Goal: Communication & Community: Answer question/provide support

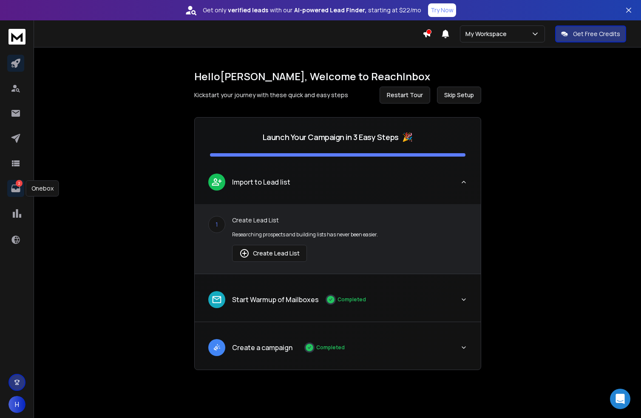
click at [17, 187] on icon at bounding box center [16, 189] width 10 height 10
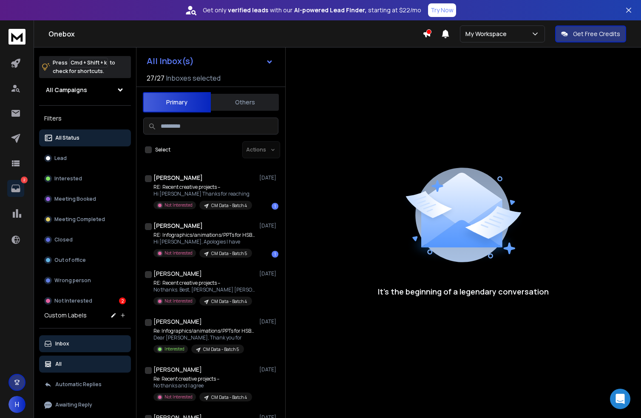
click at [59, 365] on p "All" at bounding box center [58, 364] width 6 height 7
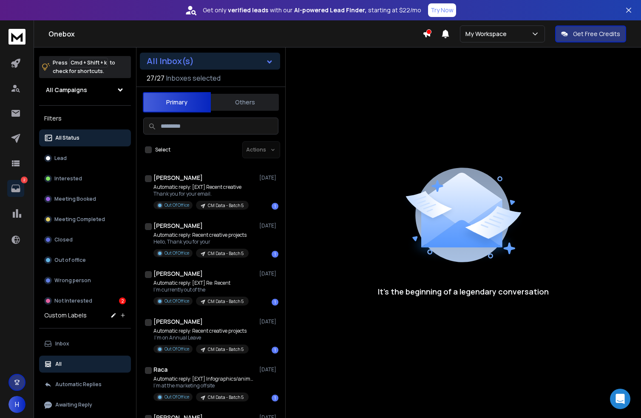
click at [265, 61] on button "All Inbox(s)" at bounding box center [210, 61] width 140 height 17
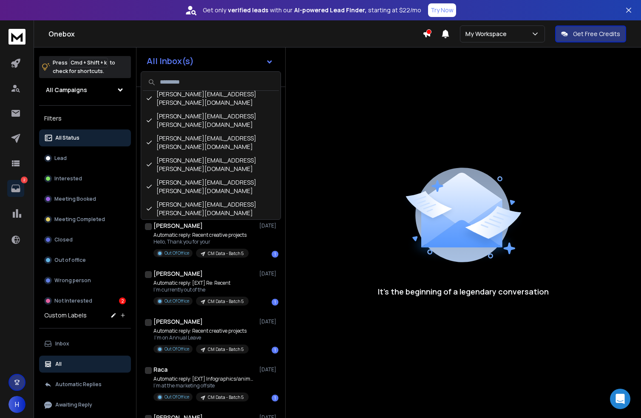
scroll to position [110, 0]
click at [168, 255] on div "[PERSON_NAME][EMAIL_ADDRESS][PERSON_NAME][DOMAIN_NAME]" at bounding box center [211, 266] width 136 height 22
click at [167, 277] on div "[PERSON_NAME][EMAIL_ADDRESS][PERSON_NAME][DOMAIN_NAME]" at bounding box center [211, 288] width 136 height 22
click at [364, 149] on div "It’s the beginning of a legendary conversation" at bounding box center [463, 226] width 355 height 356
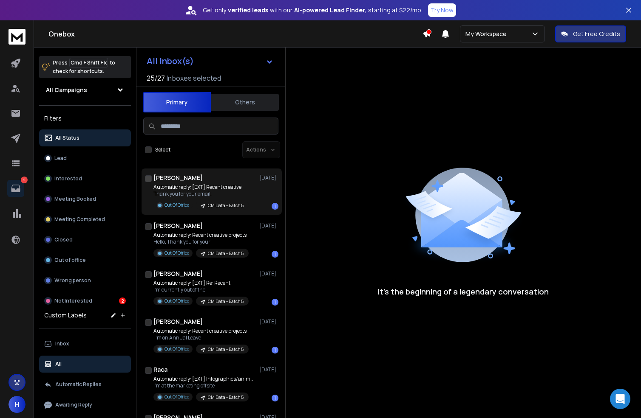
click at [195, 187] on p "Automatic reply: [EXT] Recent creative" at bounding box center [200, 187] width 95 height 7
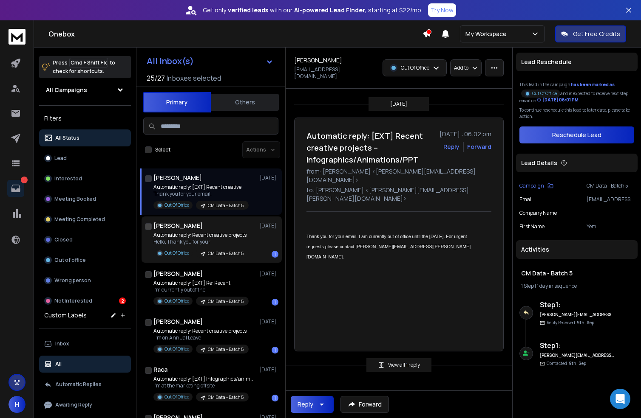
click at [195, 239] on p "Hello, Thank you for your" at bounding box center [200, 242] width 95 height 7
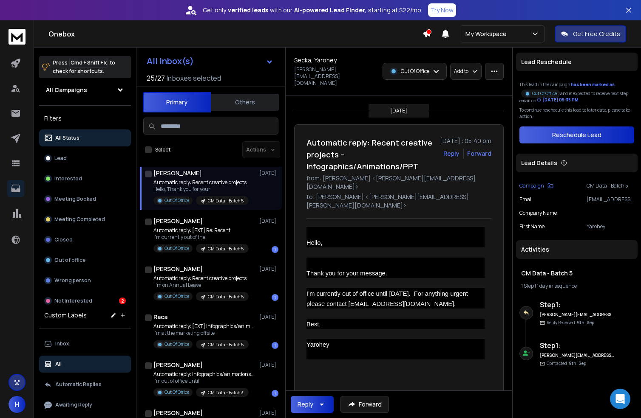
scroll to position [64, 0]
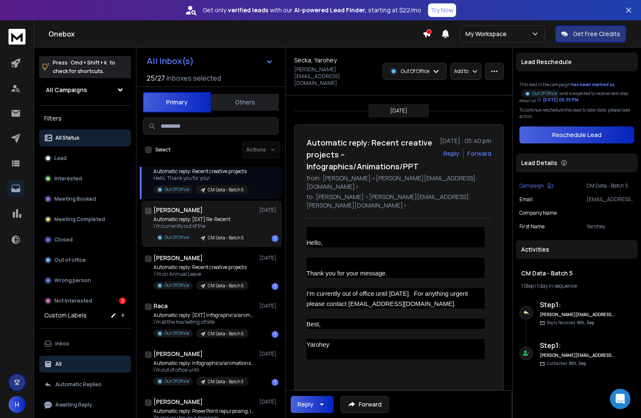
click at [192, 223] on p "Automatic reply: [EXT] Re: Recent" at bounding box center [200, 219] width 95 height 7
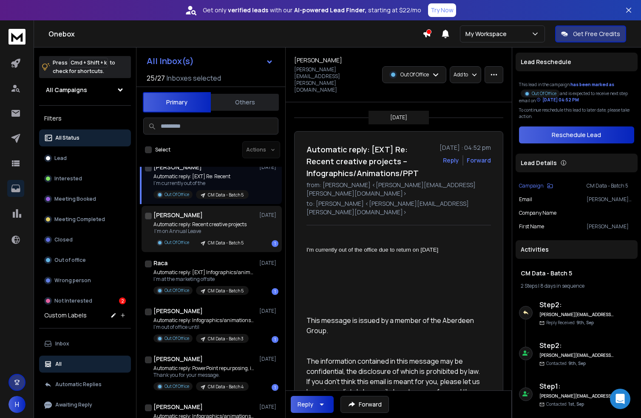
scroll to position [107, 0]
click at [188, 228] on p "﻿ ﻿I’m on Annual Leave" at bounding box center [200, 231] width 95 height 7
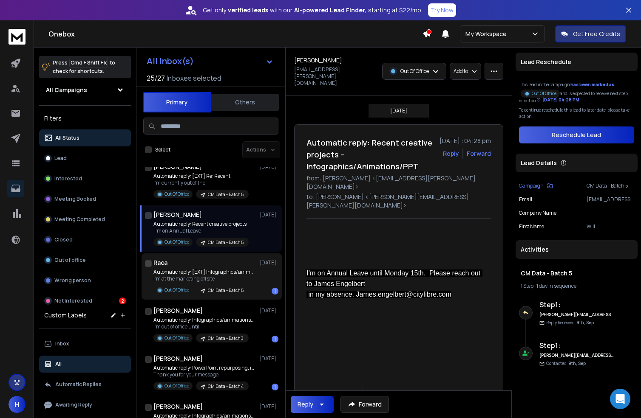
click at [192, 277] on p "I'm at the marketing offsite" at bounding box center [204, 279] width 102 height 7
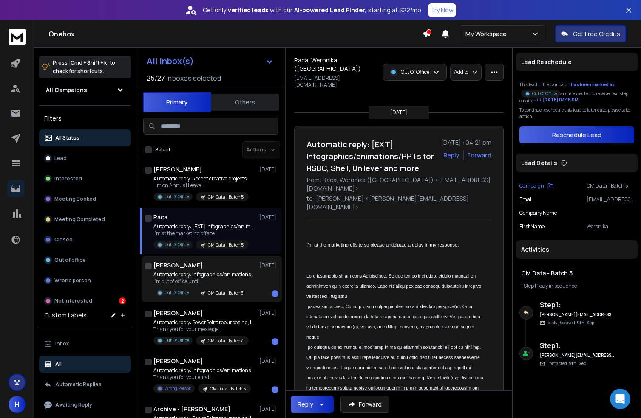
scroll to position [158, 0]
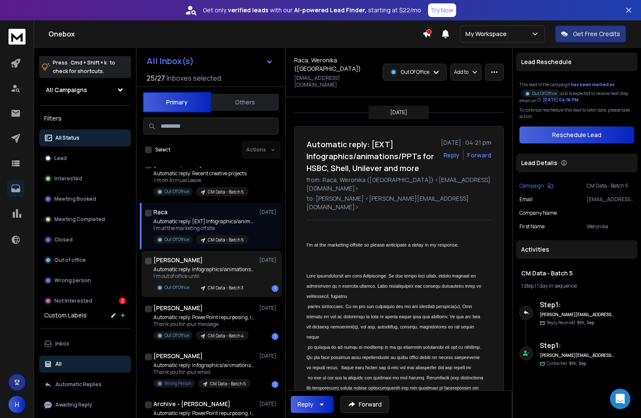
click at [192, 272] on p "Automatic reply: Infographics/animations/PPTs for HSBC," at bounding box center [204, 269] width 102 height 7
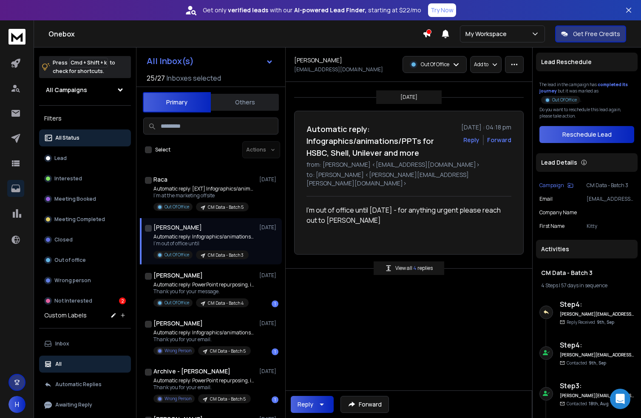
scroll to position [206, 0]
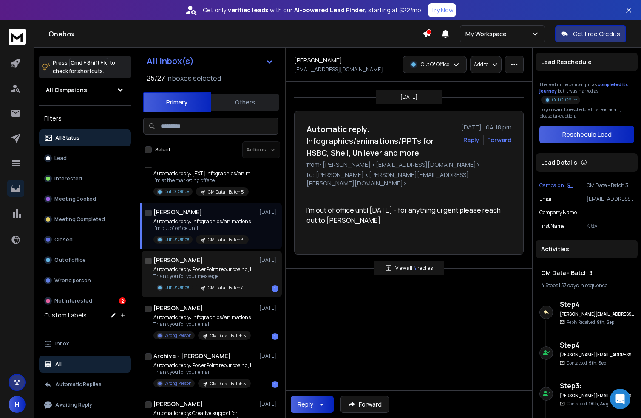
click at [193, 271] on p "Automatic reply: PowerPoint repurposing, infographics," at bounding box center [204, 269] width 102 height 7
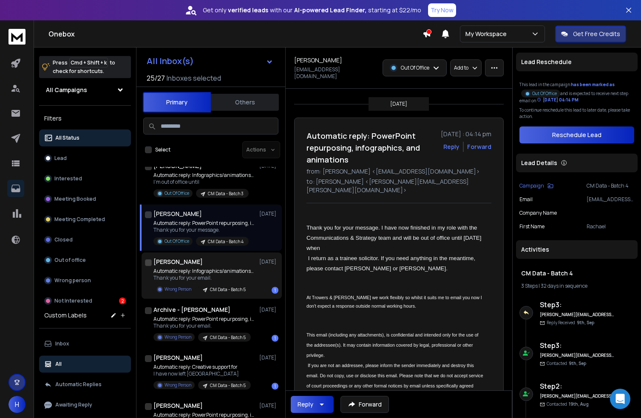
scroll to position [252, 0]
click at [192, 272] on p "Automatic reply: Infographics/animations/PPTs for HSBC," at bounding box center [204, 271] width 102 height 7
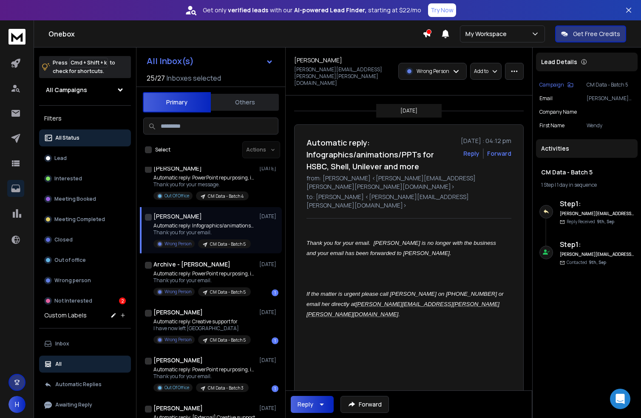
scroll to position [304, 0]
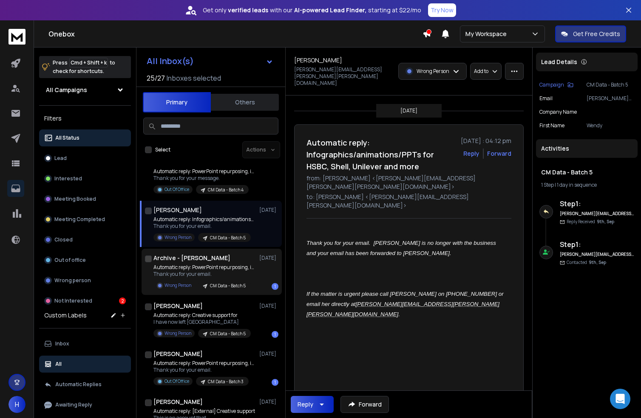
click at [190, 269] on p "Automatic reply: PowerPoint repurposing, infographics," at bounding box center [204, 267] width 102 height 7
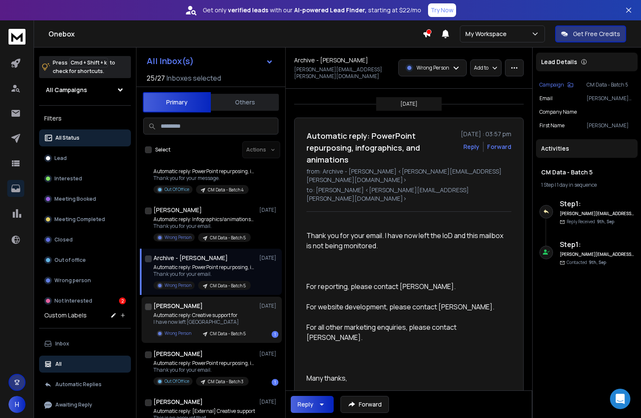
click at [194, 316] on p "Automatic reply: Creative support for" at bounding box center [201, 315] width 97 height 7
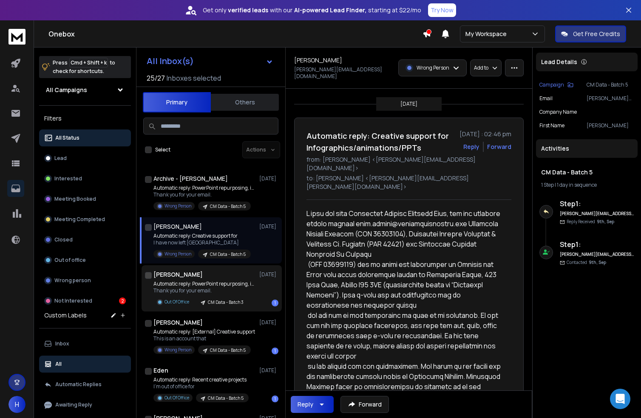
scroll to position [388, 0]
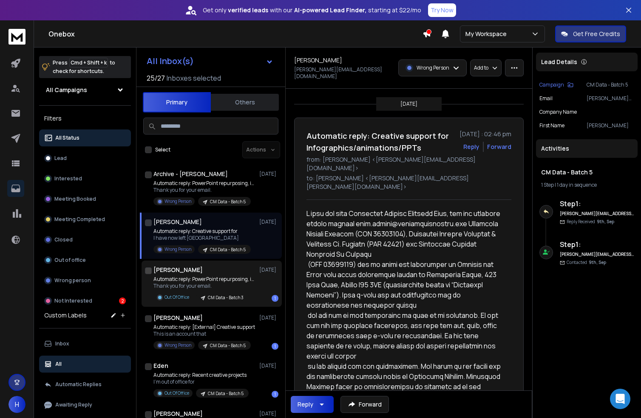
click at [195, 283] on p "Thank you for your email." at bounding box center [204, 286] width 102 height 7
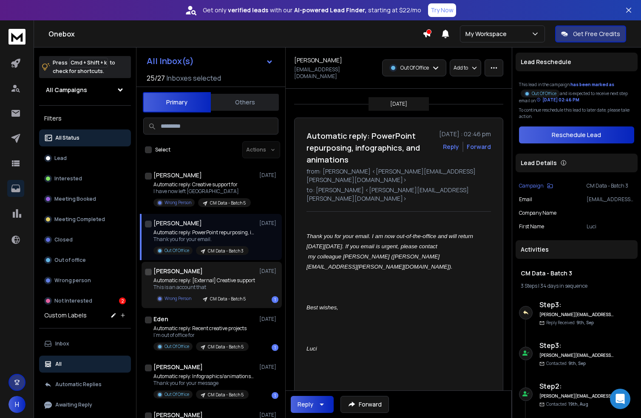
scroll to position [438, 0]
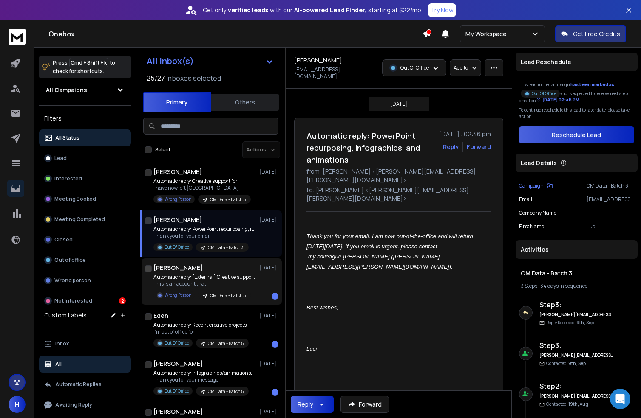
click at [191, 282] on p "This is an account that" at bounding box center [204, 284] width 102 height 7
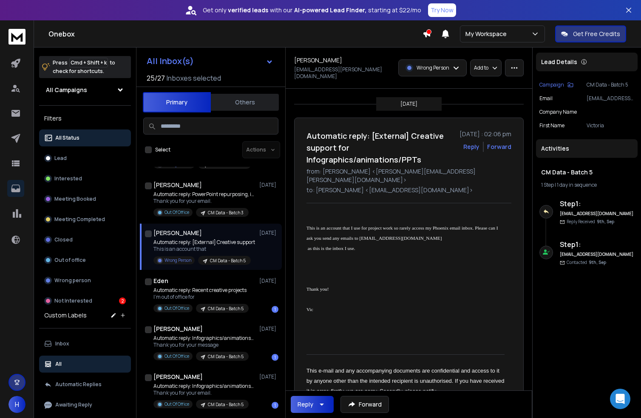
scroll to position [485, 0]
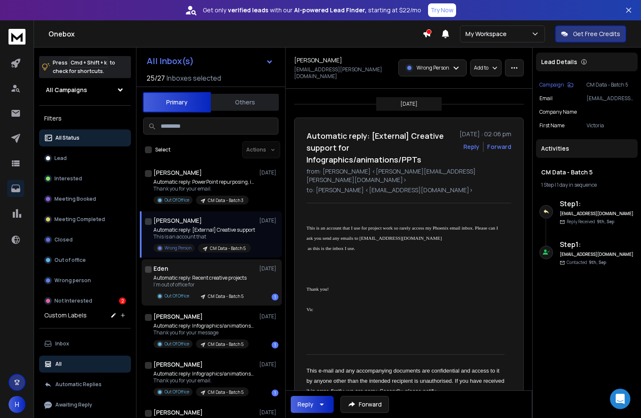
click at [185, 281] on p "Automatic reply: Recent creative projects" at bounding box center [200, 278] width 95 height 7
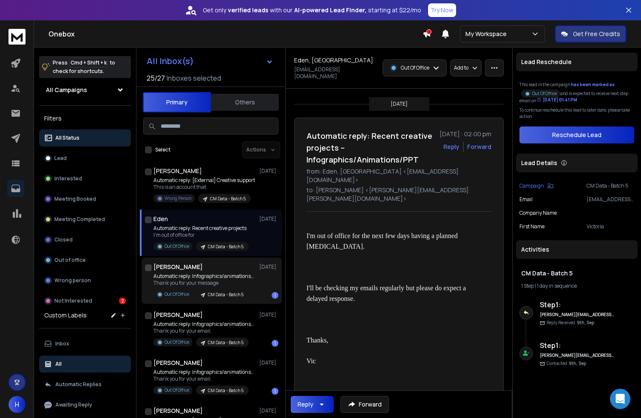
scroll to position [537, 0]
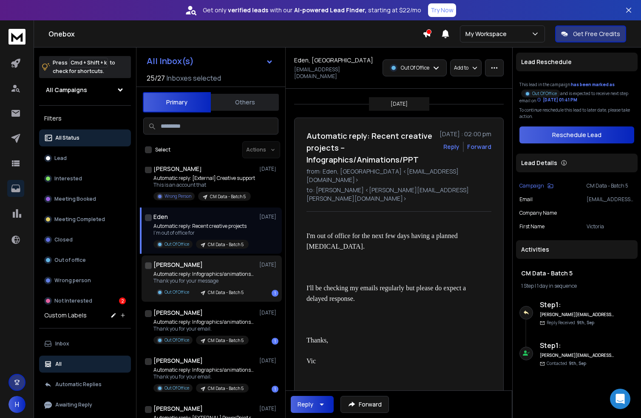
click at [193, 280] on p "Thank you for your message" at bounding box center [204, 281] width 102 height 7
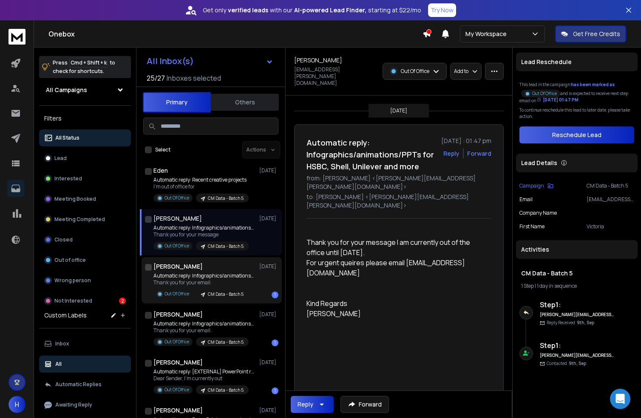
scroll to position [584, 0]
click at [193, 281] on p "Thank you for your email." at bounding box center [204, 282] width 102 height 7
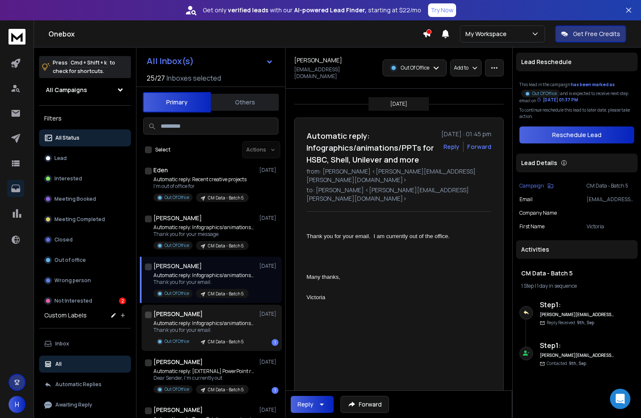
click at [197, 327] on p "Thank you for your email." at bounding box center [204, 330] width 102 height 7
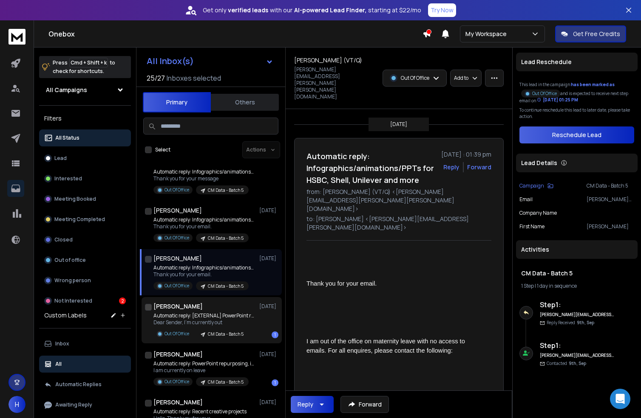
scroll to position [643, 0]
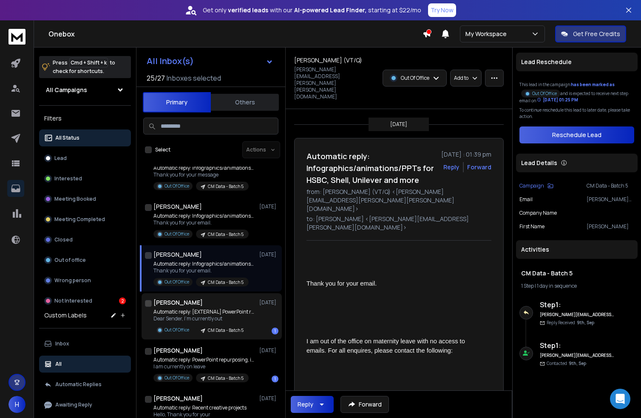
click at [189, 314] on p "Automatic reply: [EXTERNAL] PowerPoint repurposing," at bounding box center [204, 312] width 102 height 7
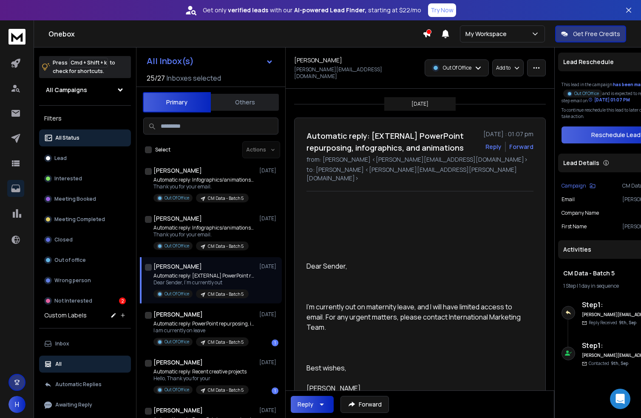
scroll to position [689, 0]
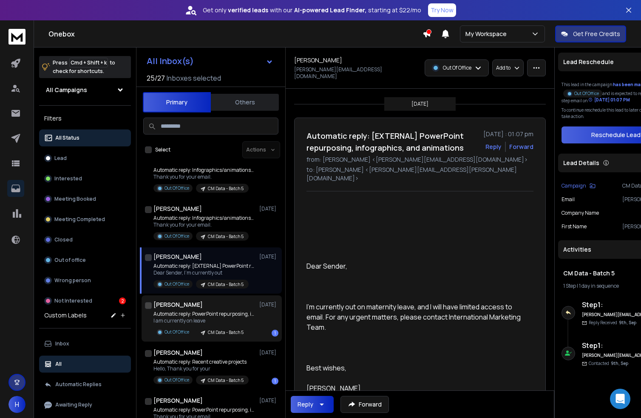
click at [188, 318] on p "I am currently on leave" at bounding box center [204, 321] width 102 height 7
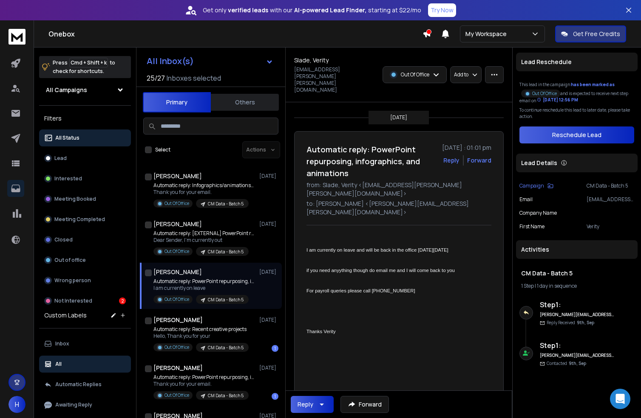
scroll to position [732, 0]
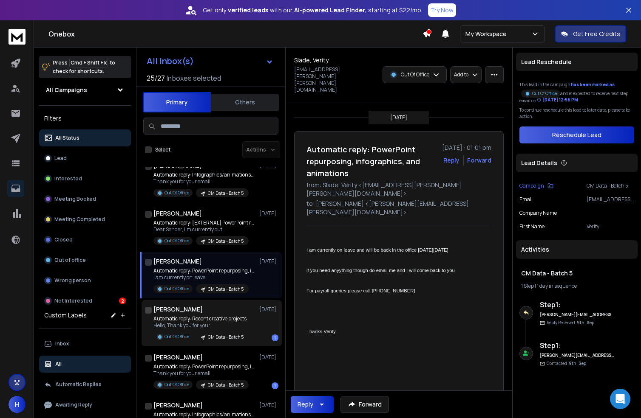
click at [187, 317] on p "Automatic reply: Recent creative projects" at bounding box center [200, 319] width 95 height 7
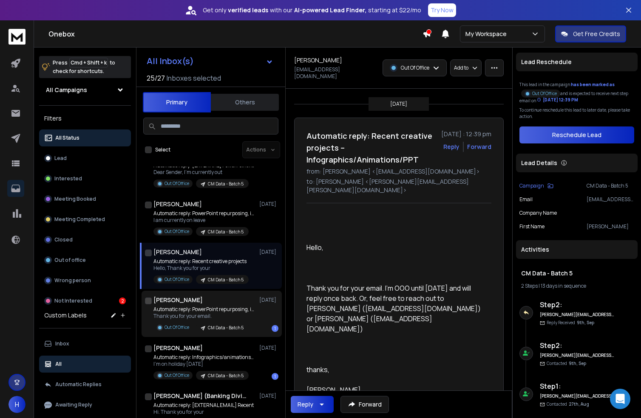
scroll to position [799, 0]
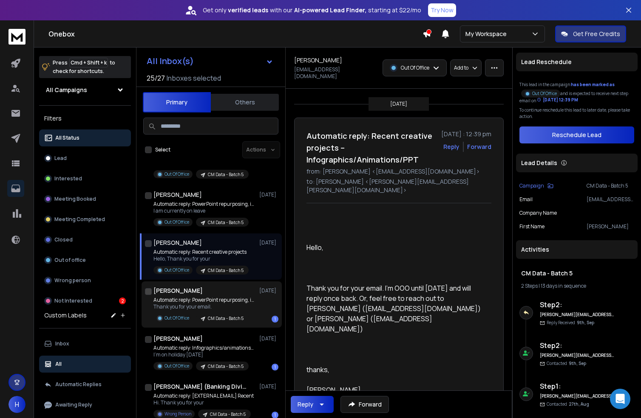
click at [184, 302] on p "Automatic reply: PowerPoint repurposing, infographics," at bounding box center [204, 300] width 102 height 7
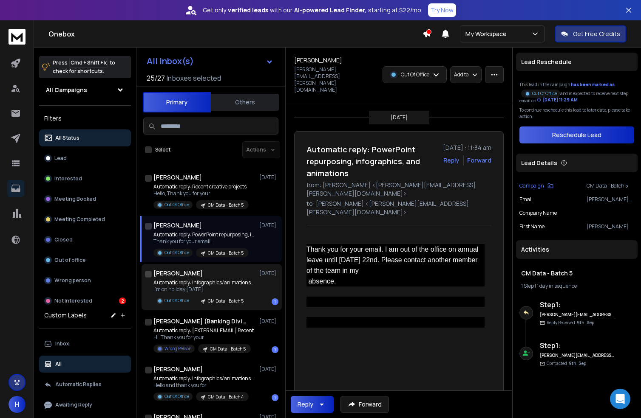
scroll to position [867, 0]
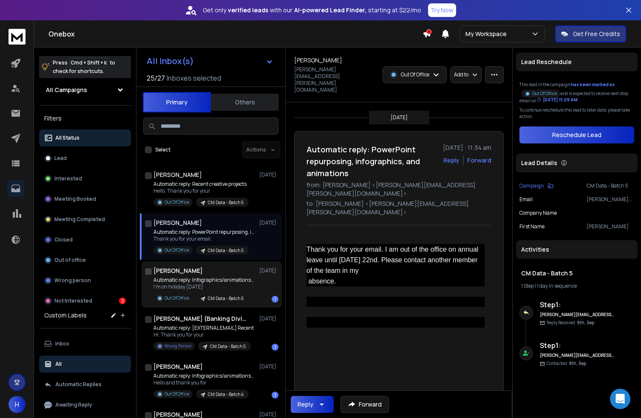
click at [187, 286] on p "I'm on holiday [DATE]" at bounding box center [204, 287] width 102 height 7
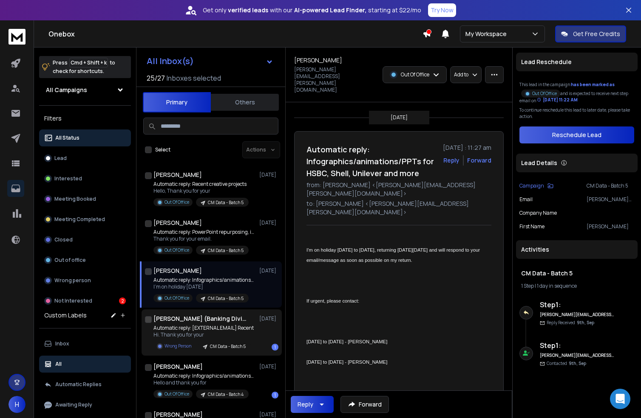
click at [191, 332] on p "Hi. Thank you for your" at bounding box center [203, 335] width 100 height 7
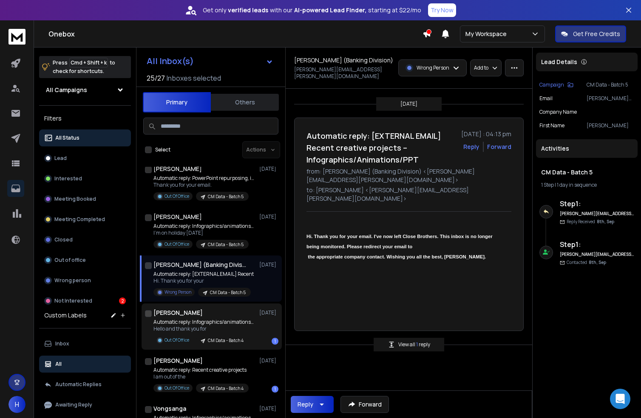
scroll to position [924, 0]
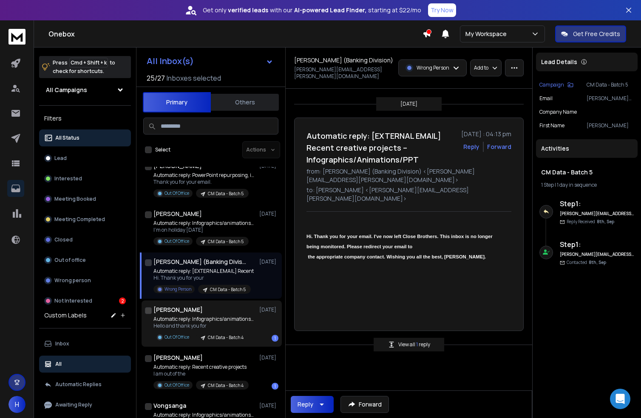
click at [185, 321] on p "Automatic reply: Infographics/animations/PPTs for HSBC," at bounding box center [204, 319] width 102 height 7
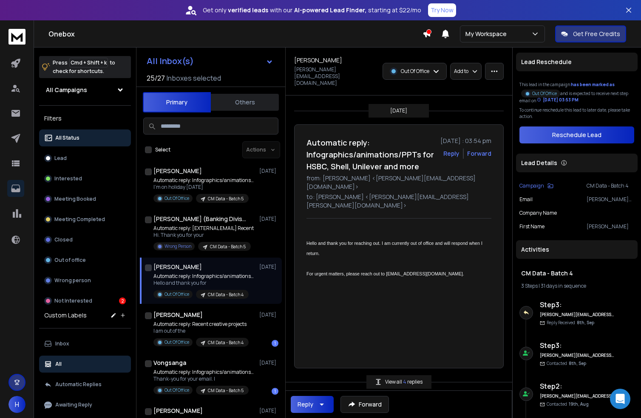
scroll to position [970, 0]
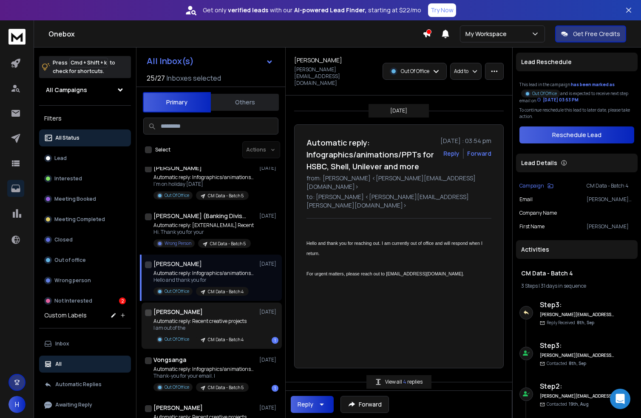
click at [181, 324] on p "Automatic reply: Recent creative projects" at bounding box center [200, 321] width 95 height 7
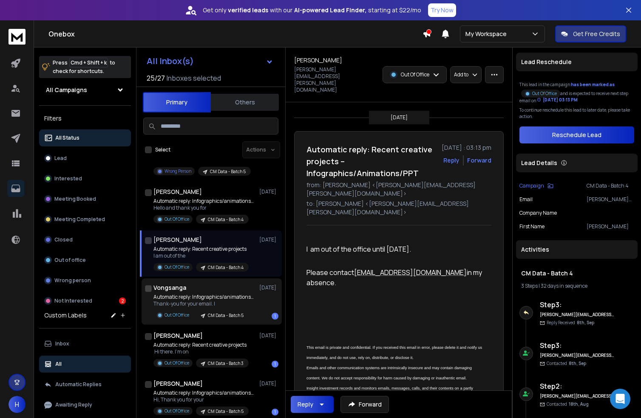
scroll to position [1045, 0]
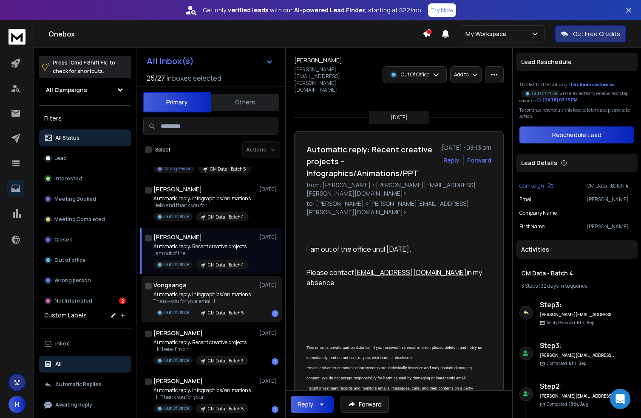
click at [184, 298] on p "Automatic reply: Infographics/animations/PPTs for HSBC," at bounding box center [204, 294] width 102 height 7
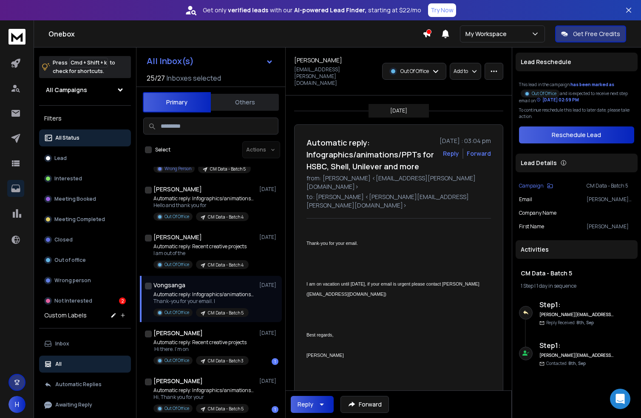
scroll to position [1104, 0]
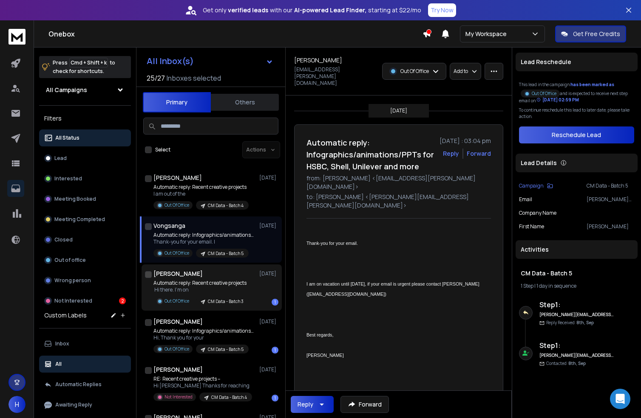
click at [180, 282] on p "Automatic reply: Recent creative projects" at bounding box center [200, 283] width 95 height 7
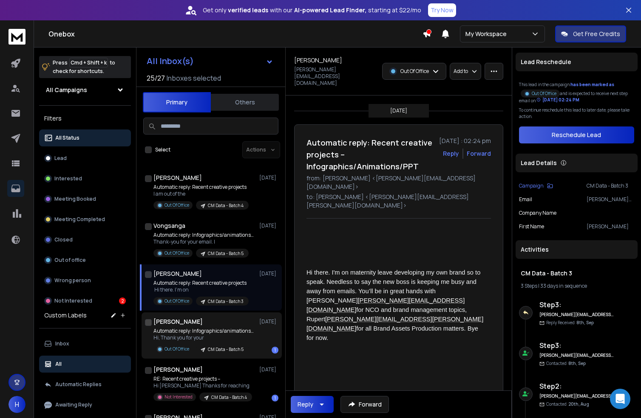
click at [188, 331] on p "Automatic reply: Infographics/animations/PPTs for HSBC," at bounding box center [204, 331] width 102 height 7
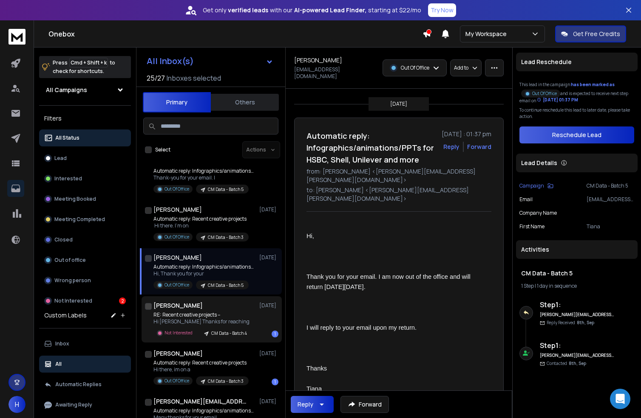
scroll to position [1174, 0]
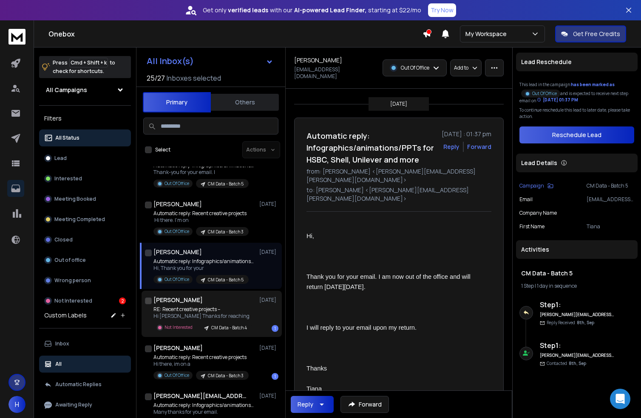
click at [183, 309] on p "RE: Recent creative projects –" at bounding box center [202, 309] width 99 height 7
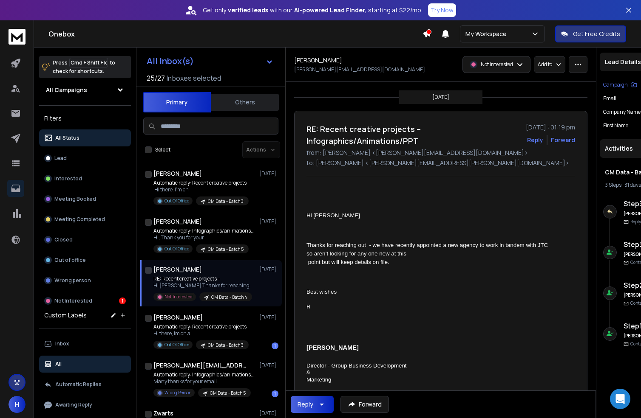
scroll to position [1233, 0]
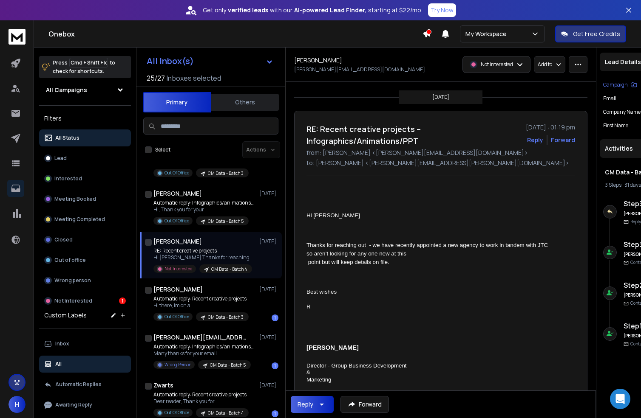
click at [311, 404] on div "Reply" at bounding box center [305, 405] width 16 height 8
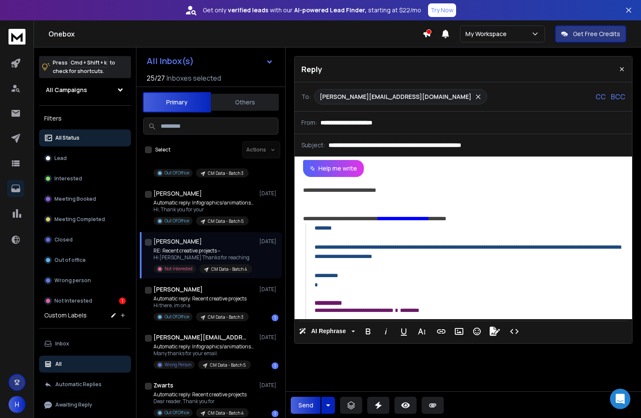
click at [421, 192] on div "**********" at bounding box center [462, 190] width 318 height 9
click at [406, 191] on div "**********" at bounding box center [462, 190] width 318 height 9
click at [306, 406] on button "Send" at bounding box center [306, 405] width 30 height 17
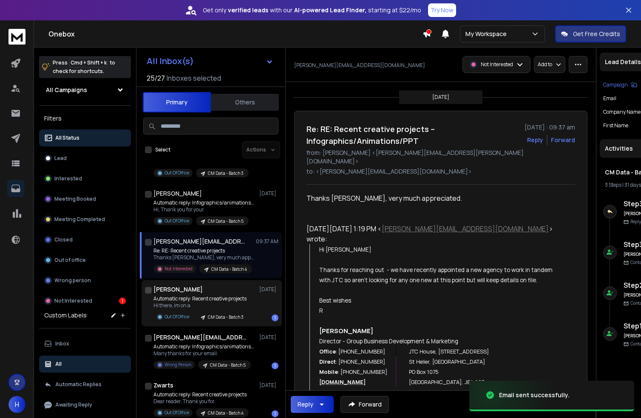
click at [192, 299] on p "Automatic reply: Recent creative projects" at bounding box center [200, 299] width 95 height 7
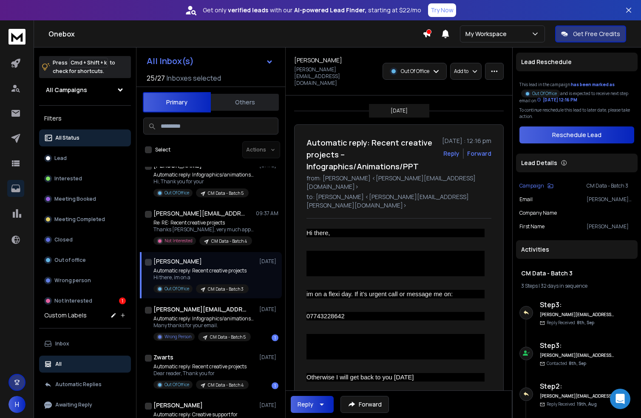
scroll to position [1271, 0]
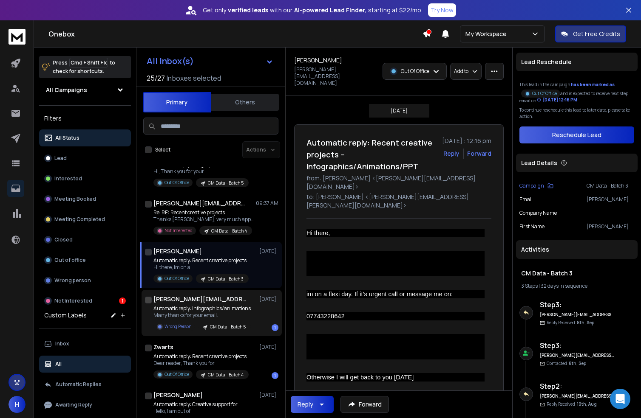
click at [191, 311] on p "Automatic reply: Infographics/animations/PPTs for HSBC," at bounding box center [204, 308] width 102 height 7
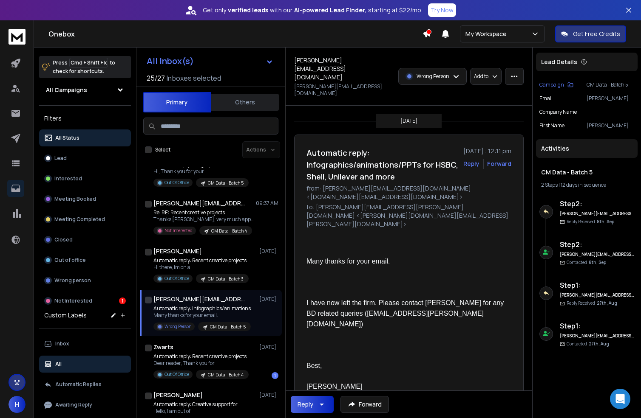
scroll to position [1314, 0]
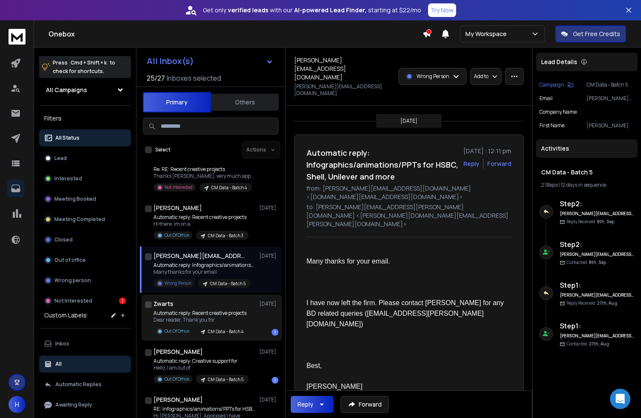
click at [184, 316] on p "Automatic reply: Recent creative projects" at bounding box center [200, 313] width 95 height 7
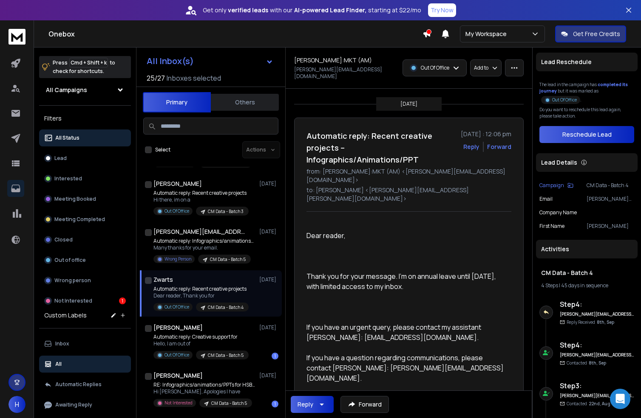
scroll to position [1368, 0]
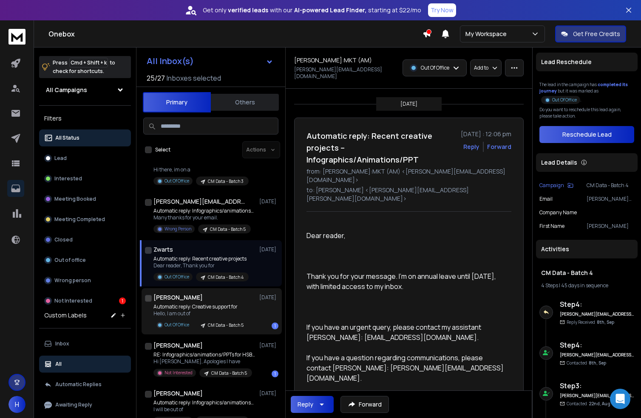
click at [184, 308] on p "Automatic reply: Creative support for" at bounding box center [200, 307] width 95 height 7
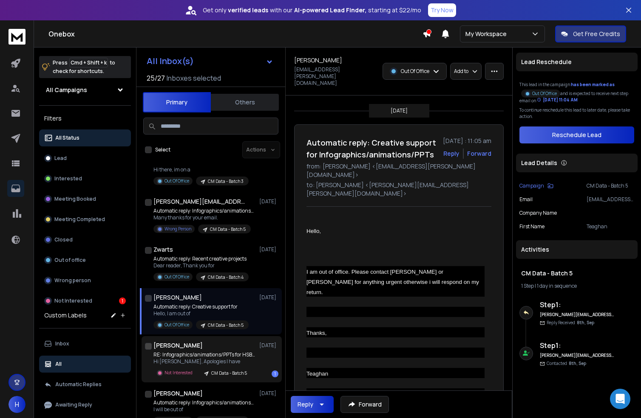
click at [186, 358] on p "RE: Infographics/animations/PPTs for HSBC, Shell," at bounding box center [204, 355] width 102 height 7
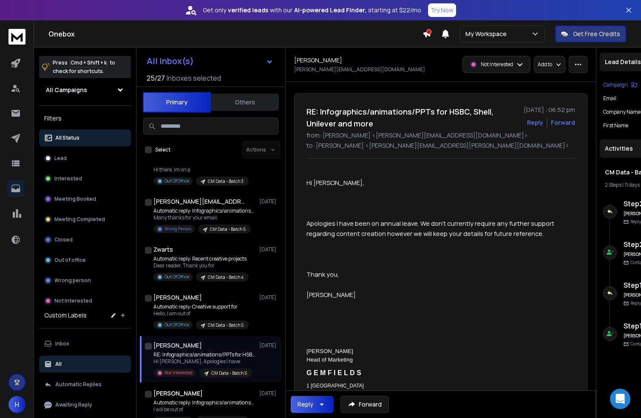
scroll to position [21, 0]
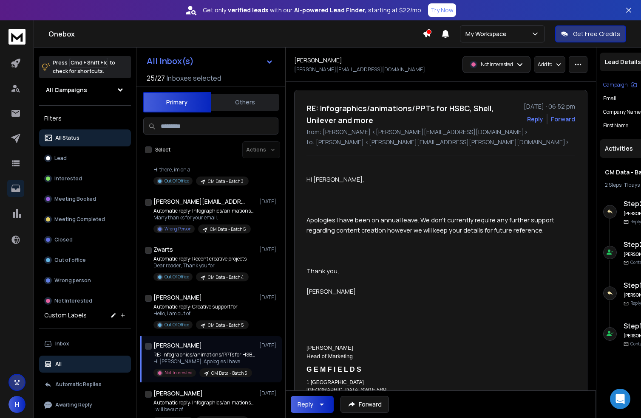
click at [309, 407] on div "Reply" at bounding box center [305, 405] width 16 height 8
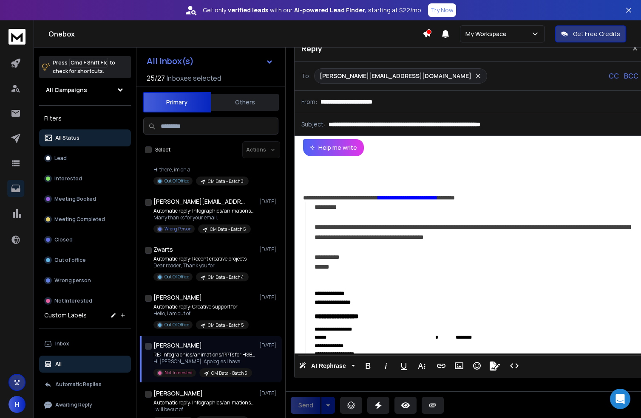
scroll to position [0, 0]
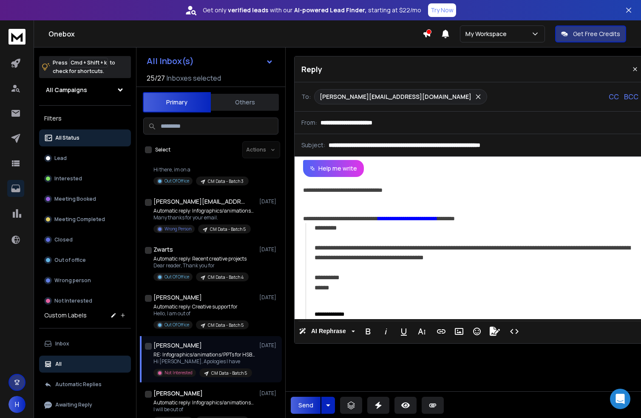
click at [425, 193] on div "**********" at bounding box center [469, 190] width 333 height 9
click at [419, 192] on div "**********" at bounding box center [469, 190] width 333 height 9
click at [306, 405] on button "Send" at bounding box center [306, 405] width 30 height 17
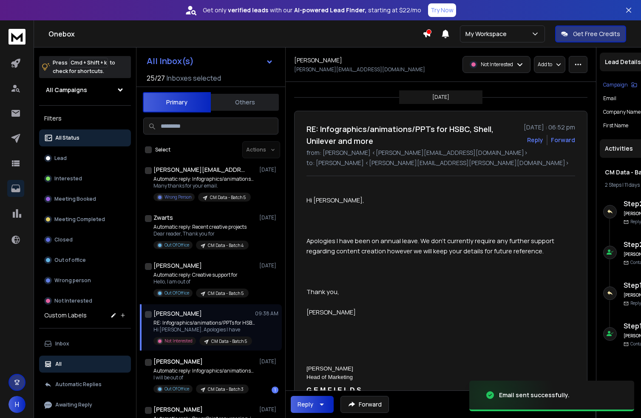
scroll to position [1428, 0]
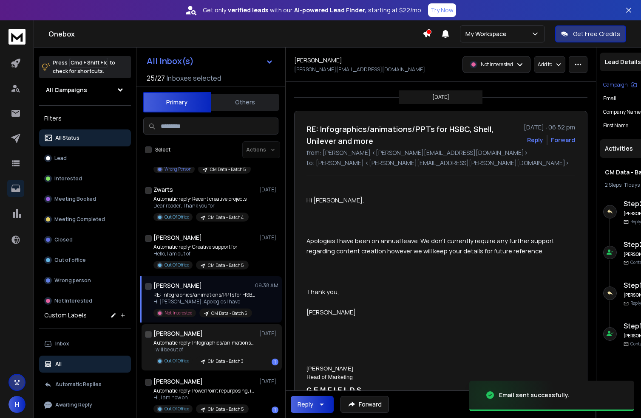
click at [188, 344] on p "Automatic reply: Infographics/animations/PPTs for HSBC," at bounding box center [204, 343] width 102 height 7
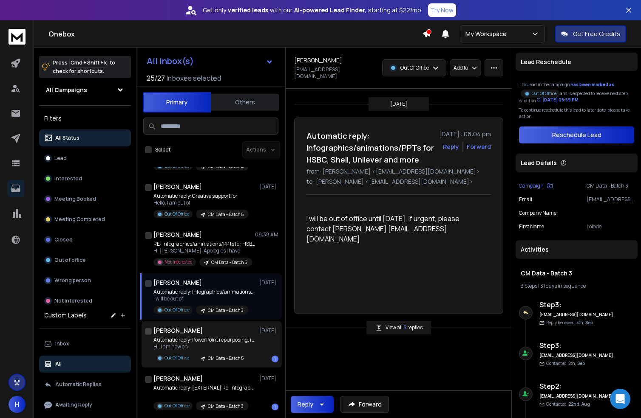
scroll to position [1482, 0]
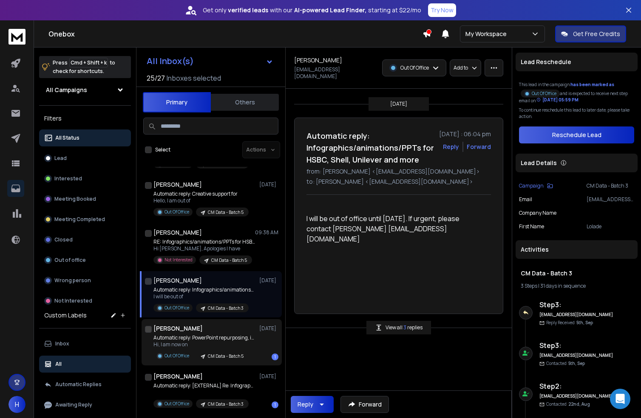
click at [186, 335] on p "Automatic reply: PowerPoint repurposing, infographics," at bounding box center [204, 338] width 102 height 7
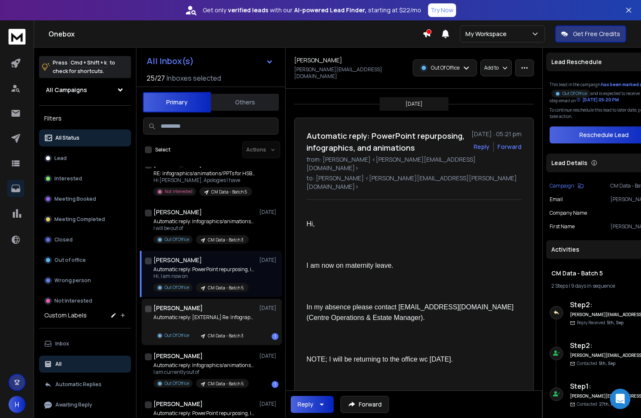
scroll to position [1554, 0]
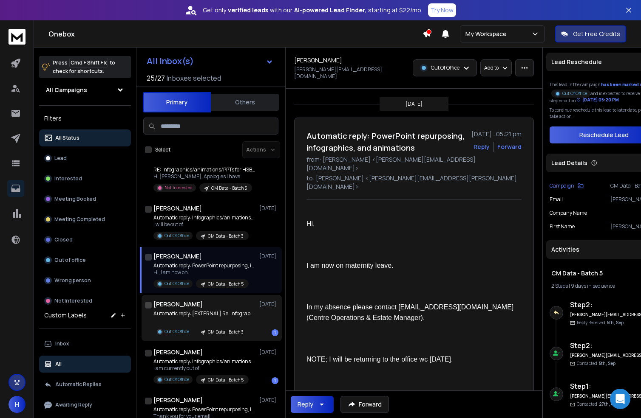
click at [189, 314] on p "Automatic reply: [EXTERNAL] Re: Infographics/animations/PPTs" at bounding box center [204, 314] width 102 height 7
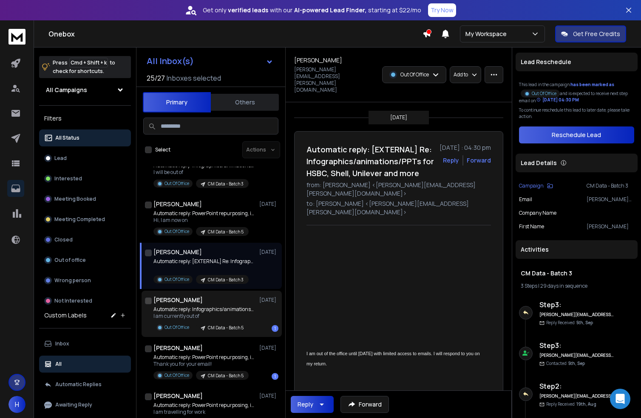
scroll to position [1609, 0]
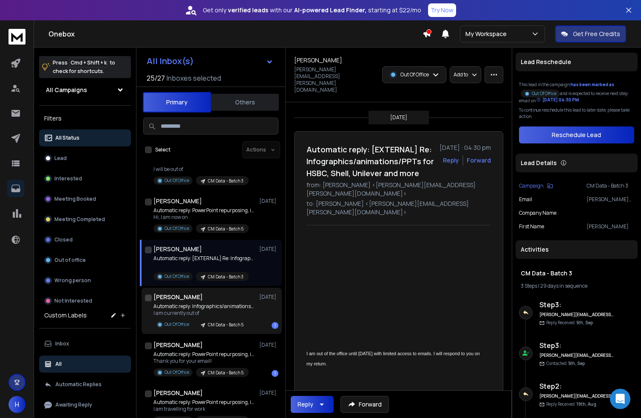
click at [187, 312] on p "I am currently out of" at bounding box center [204, 313] width 102 height 7
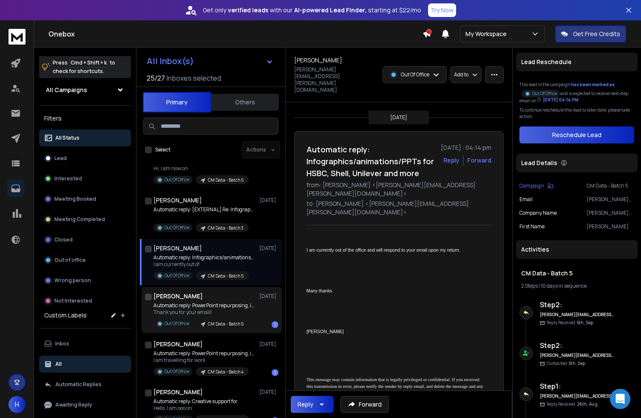
click at [186, 309] on p "Thank you for your email!" at bounding box center [204, 312] width 102 height 7
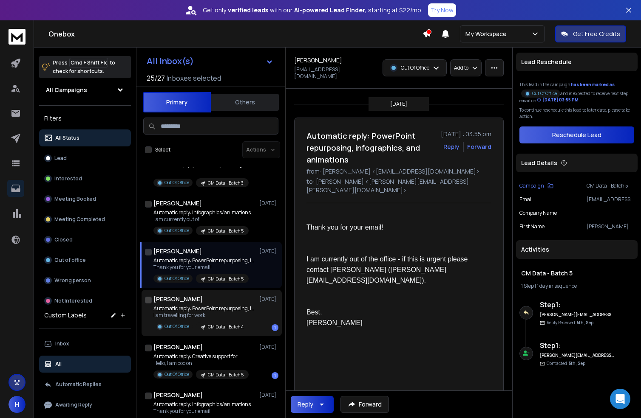
scroll to position [1706, 0]
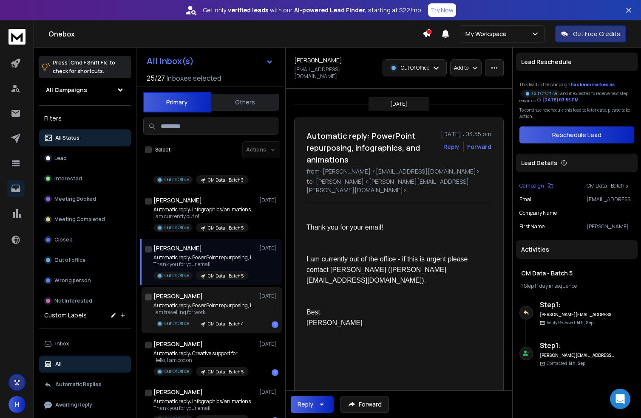
click at [192, 311] on p "I am travelling for work" at bounding box center [204, 312] width 102 height 7
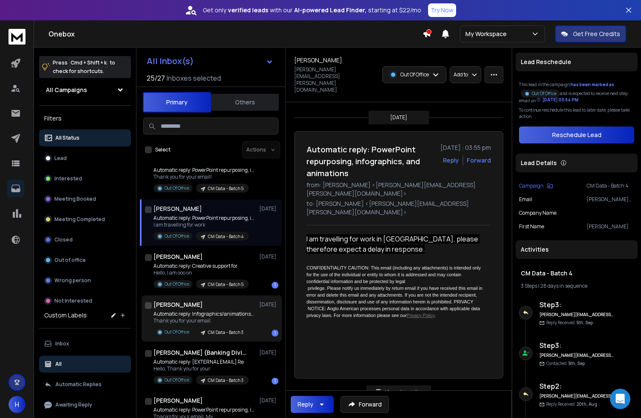
scroll to position [1798, 0]
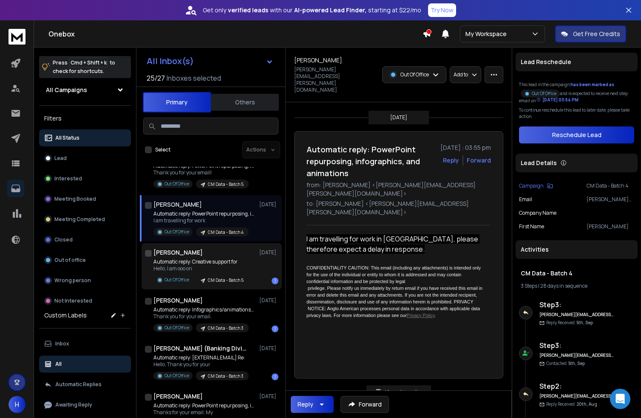
click at [179, 269] on p "Hello, I am ooo on" at bounding box center [200, 269] width 95 height 7
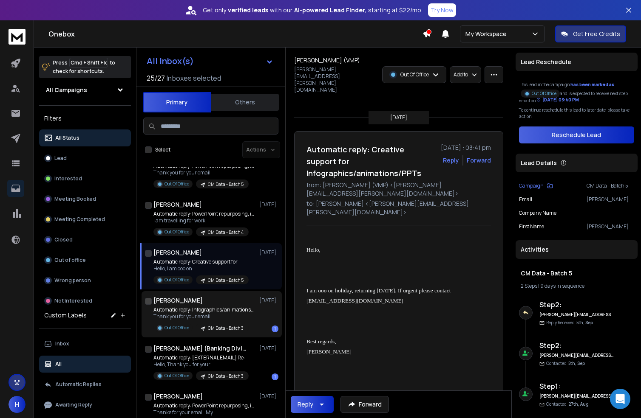
click at [184, 314] on p "Thank you for your email." at bounding box center [204, 317] width 102 height 7
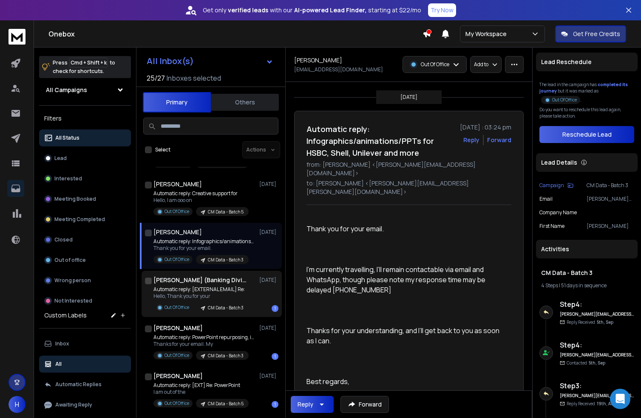
scroll to position [1875, 0]
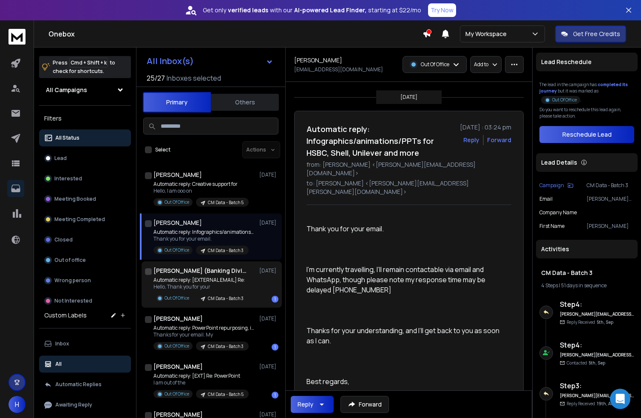
click at [187, 284] on p "﻿Hello, Thank you for your" at bounding box center [200, 287] width 95 height 7
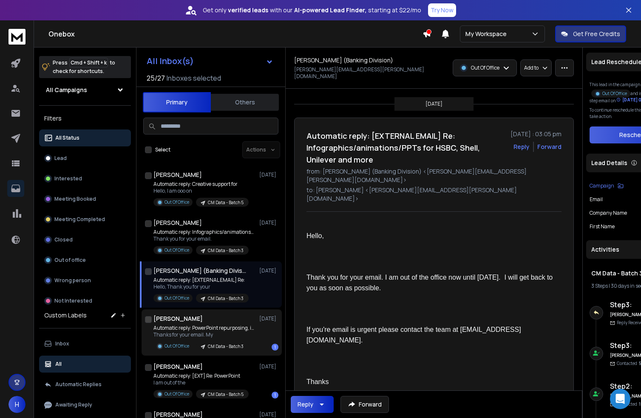
click at [199, 330] on p "Automatic reply: PowerPoint repurposing, infographics," at bounding box center [204, 328] width 102 height 7
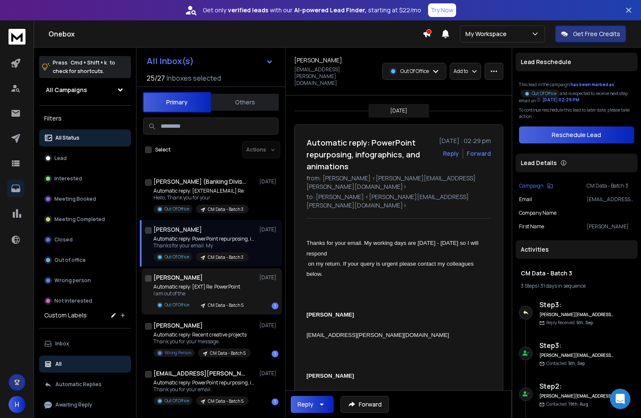
scroll to position [1967, 0]
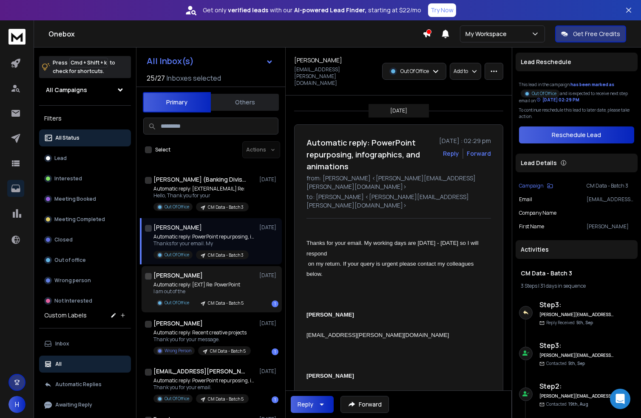
click at [187, 288] on p "I am out of the" at bounding box center [200, 291] width 95 height 7
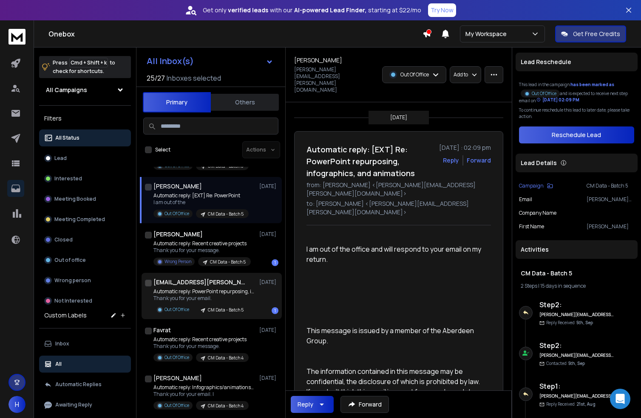
scroll to position [2058, 0]
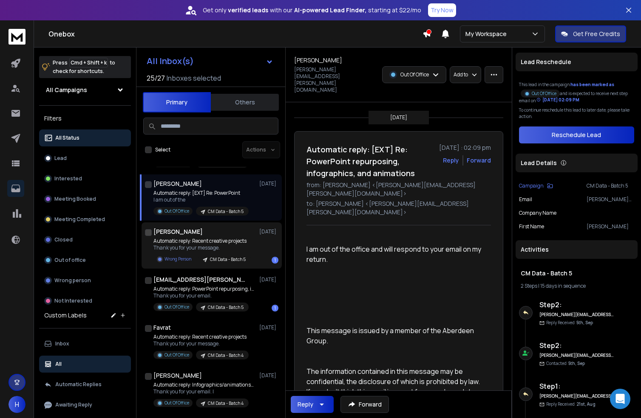
click at [190, 244] on p "Automatic reply: Recent creative projects" at bounding box center [201, 241] width 97 height 7
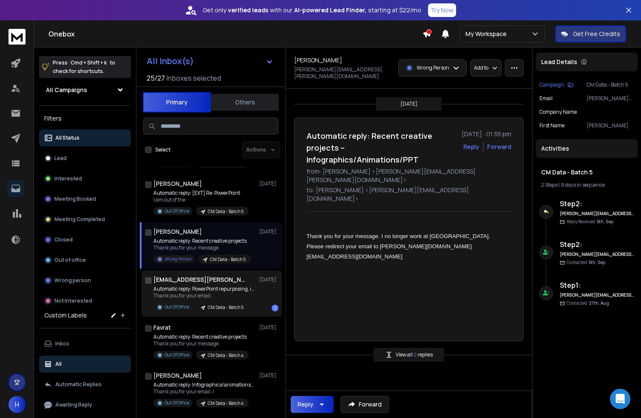
click at [189, 292] on p "Automatic reply: PowerPoint repurposing, infographics," at bounding box center [204, 289] width 102 height 7
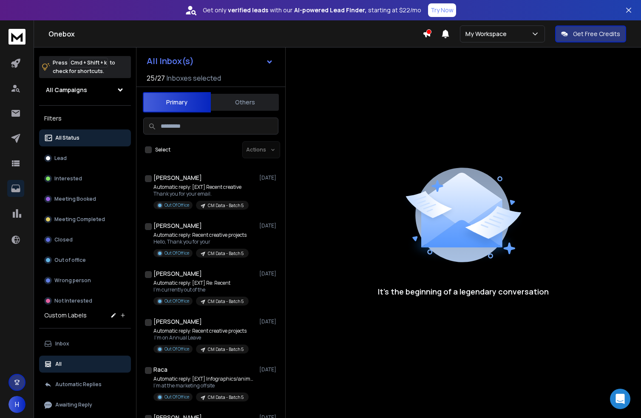
scroll to position [0, 0]
click at [14, 139] on icon at bounding box center [15, 138] width 9 height 9
